Goal: Navigation & Orientation: Find specific page/section

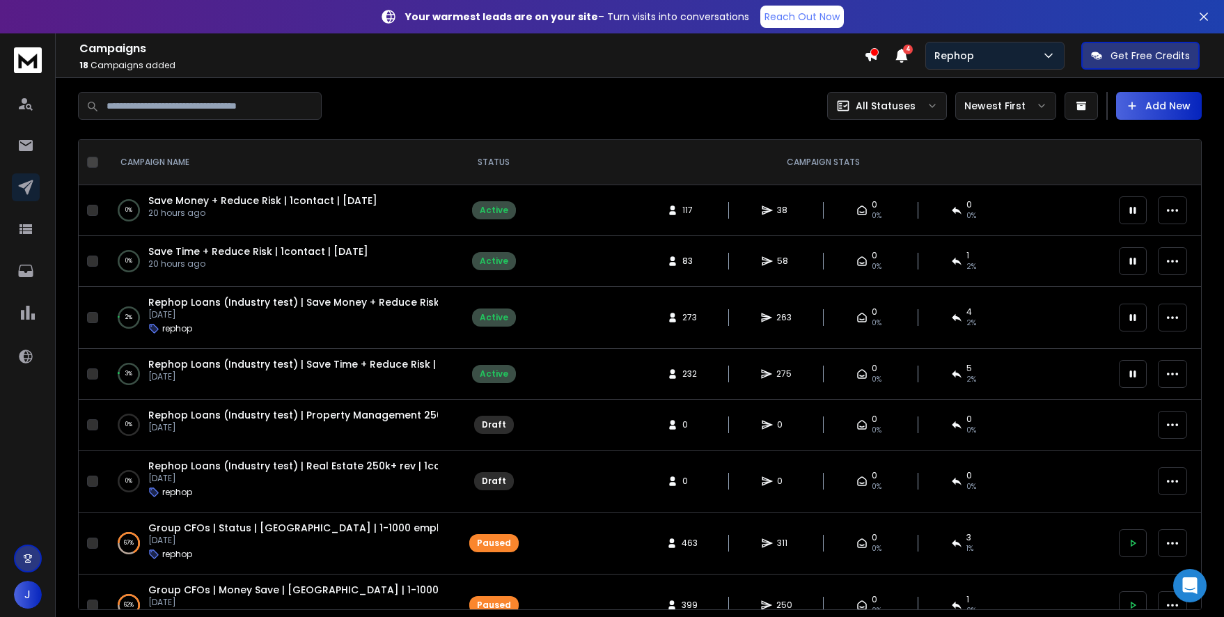
click at [944, 47] on button "Rephop" at bounding box center [994, 56] width 139 height 28
click at [953, 45] on button "Rephop" at bounding box center [994, 56] width 139 height 28
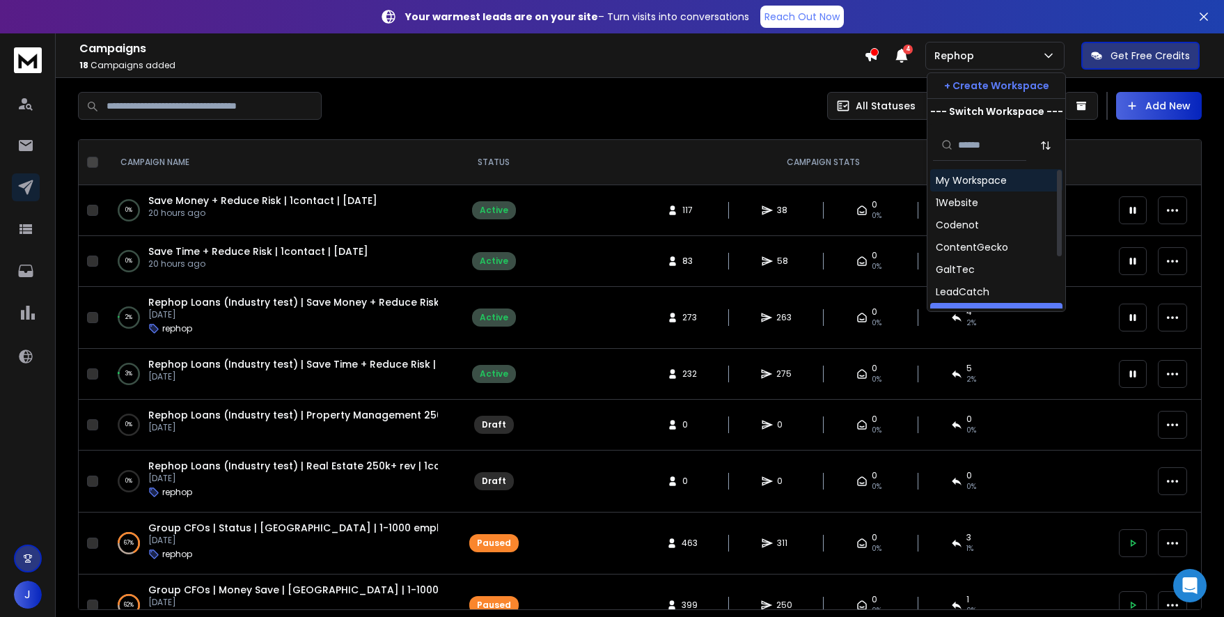
click at [948, 179] on div "My Workspace" at bounding box center [971, 180] width 71 height 14
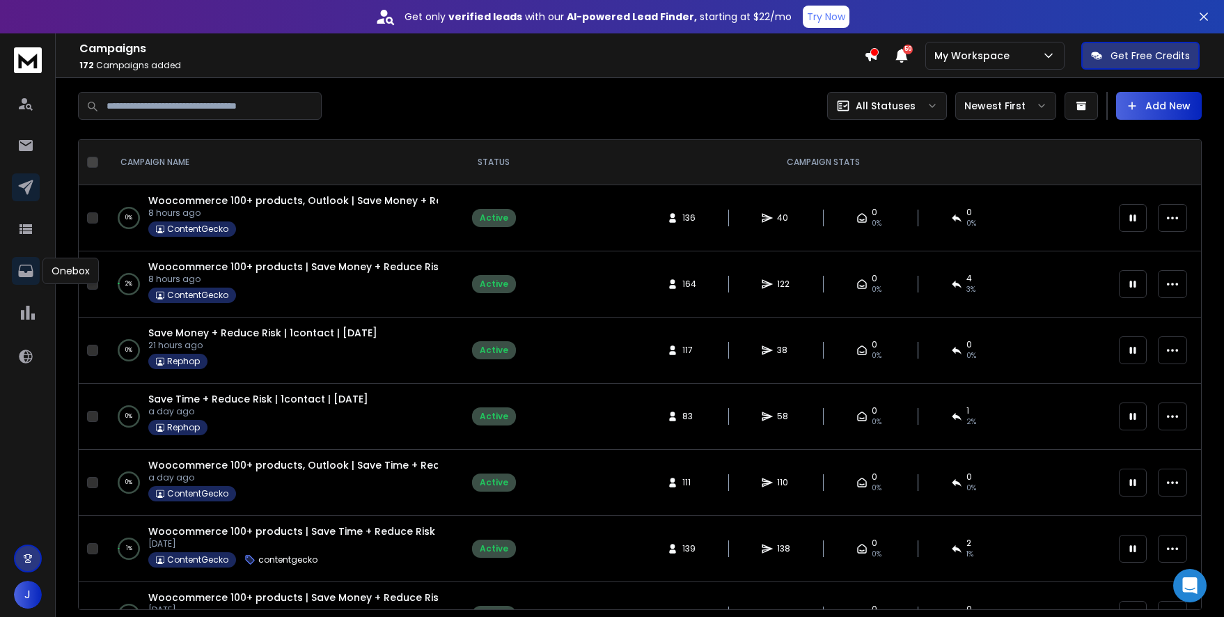
click at [25, 270] on icon at bounding box center [25, 271] width 17 height 17
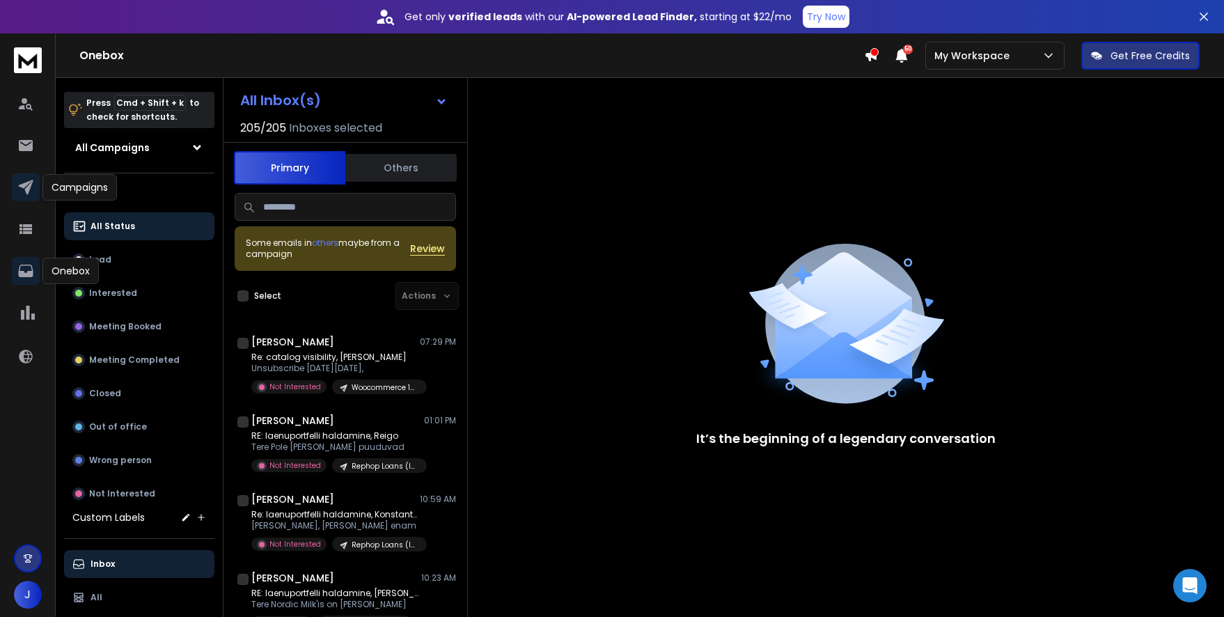
click at [29, 194] on icon at bounding box center [25, 187] width 17 height 17
